Goal: Task Accomplishment & Management: Use online tool/utility

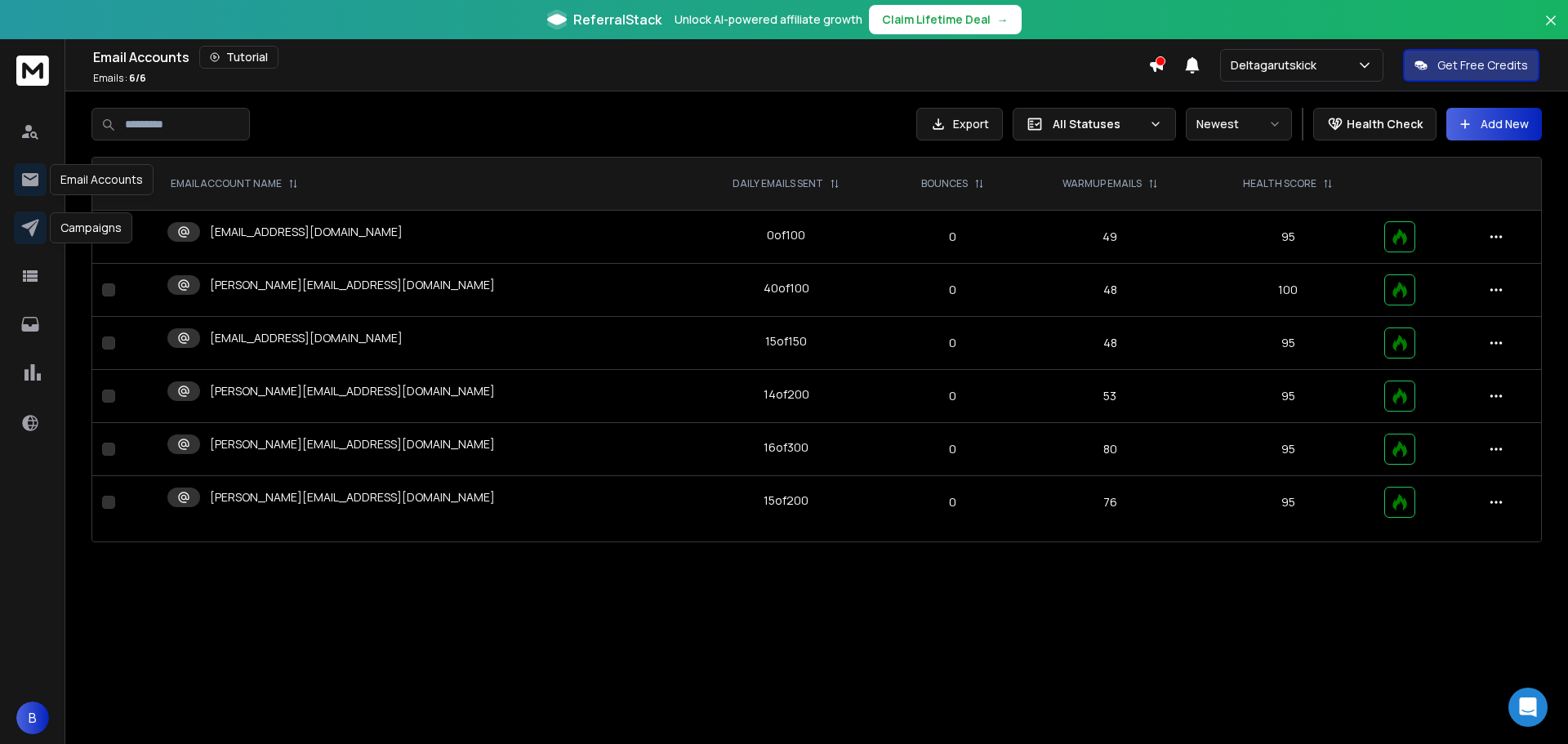
click at [38, 224] on icon at bounding box center [30, 228] width 20 height 20
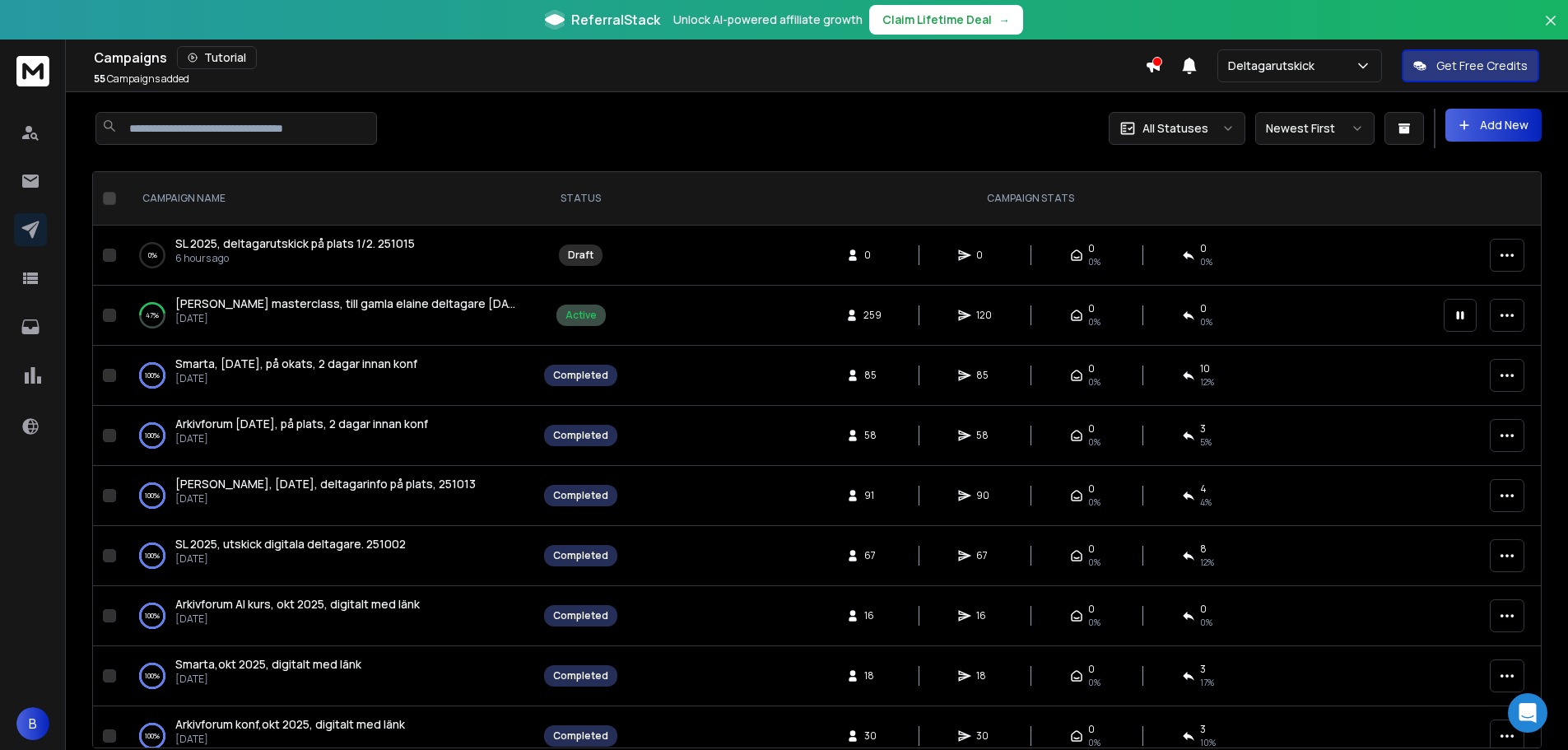
click at [342, 252] on p "6 hours ago" at bounding box center [295, 258] width 239 height 13
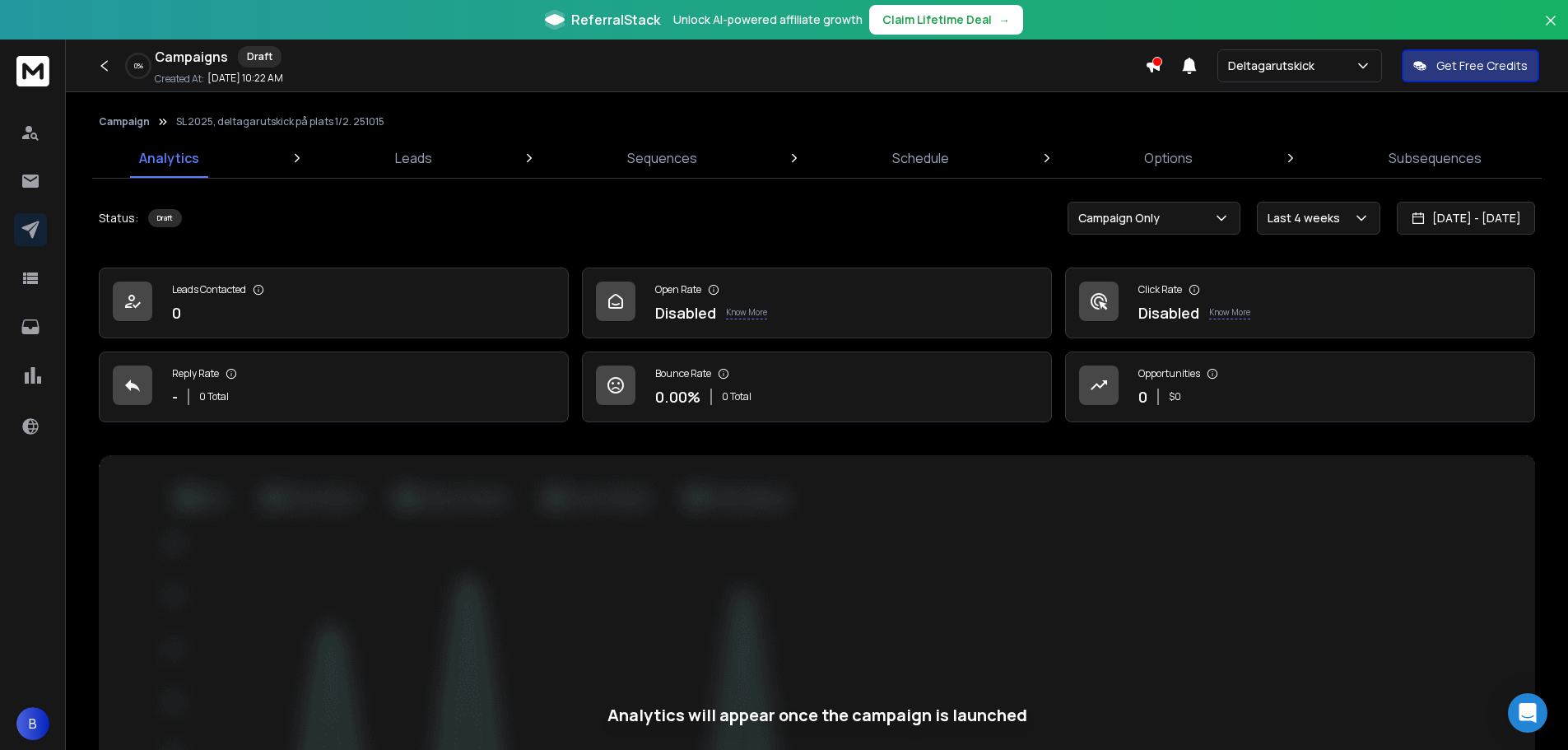
click at [650, 135] on div "Campaign SL 2025, deltagarutskick på plats 1/2. 251015 Analytics Leads Sequence…" at bounding box center [817, 143] width 1450 height 70
click at [656, 155] on p "Sequences" at bounding box center [661, 158] width 70 height 20
